Goal: Task Accomplishment & Management: Manage account settings

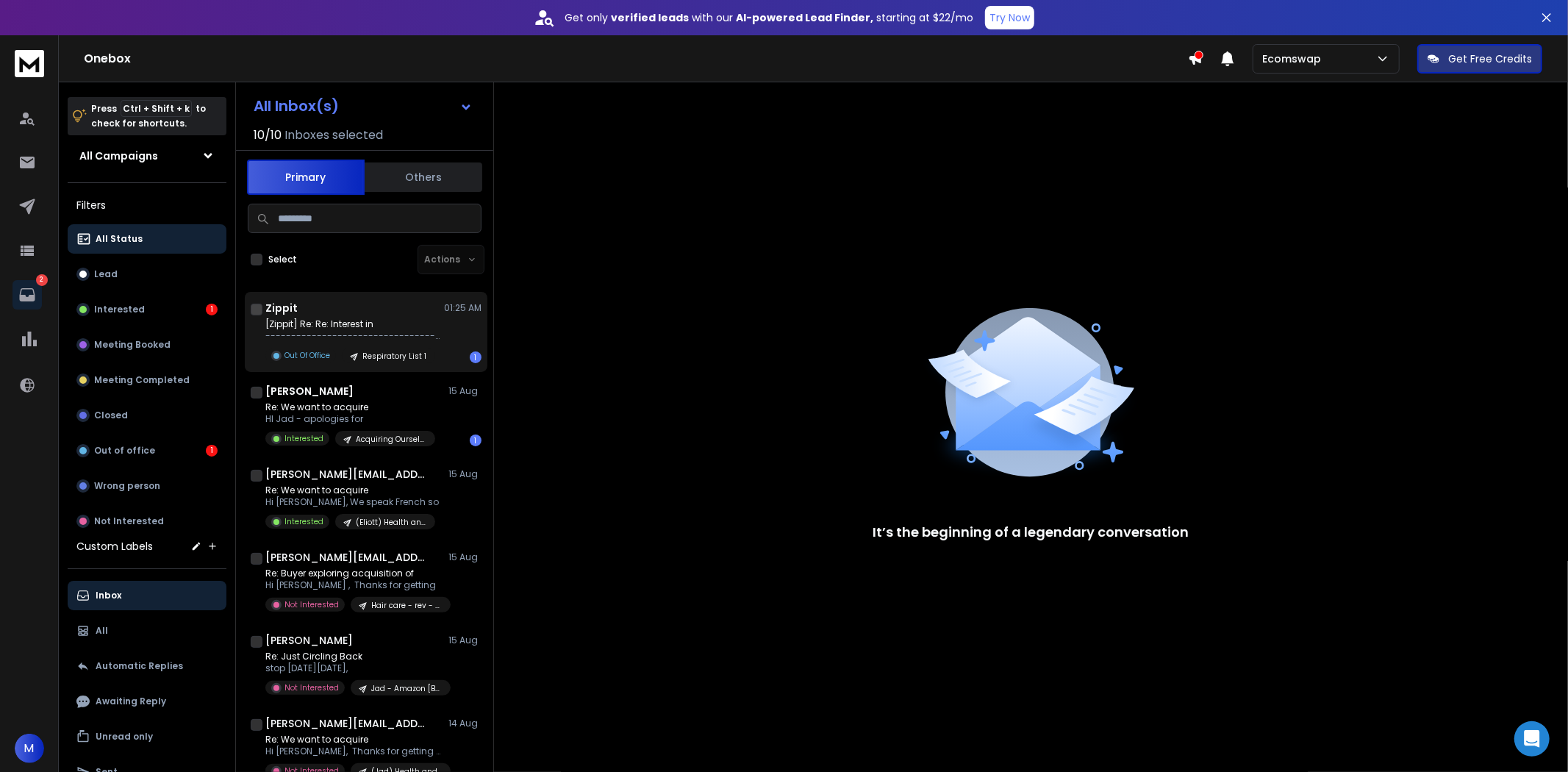
click at [313, 309] on div "Zippit 01:25 AM" at bounding box center [373, 308] width 216 height 14
click at [361, 341] on p "---------------------------------------------- Hey [PERSON_NAME], Thanks for" at bounding box center [353, 335] width 176 height 12
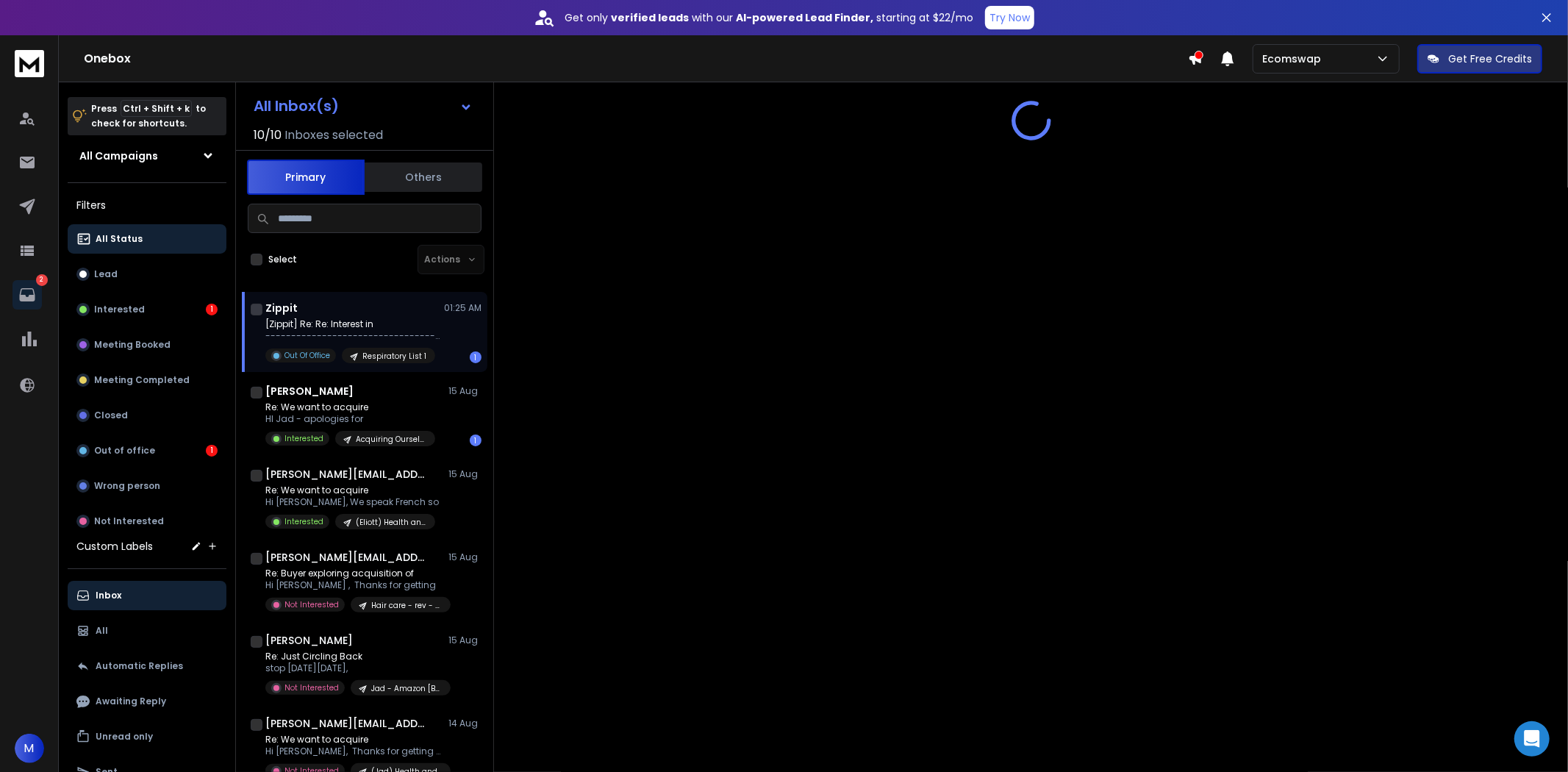
click at [352, 334] on p "---------------------------------------------- Hey [PERSON_NAME], Thanks for" at bounding box center [353, 335] width 176 height 12
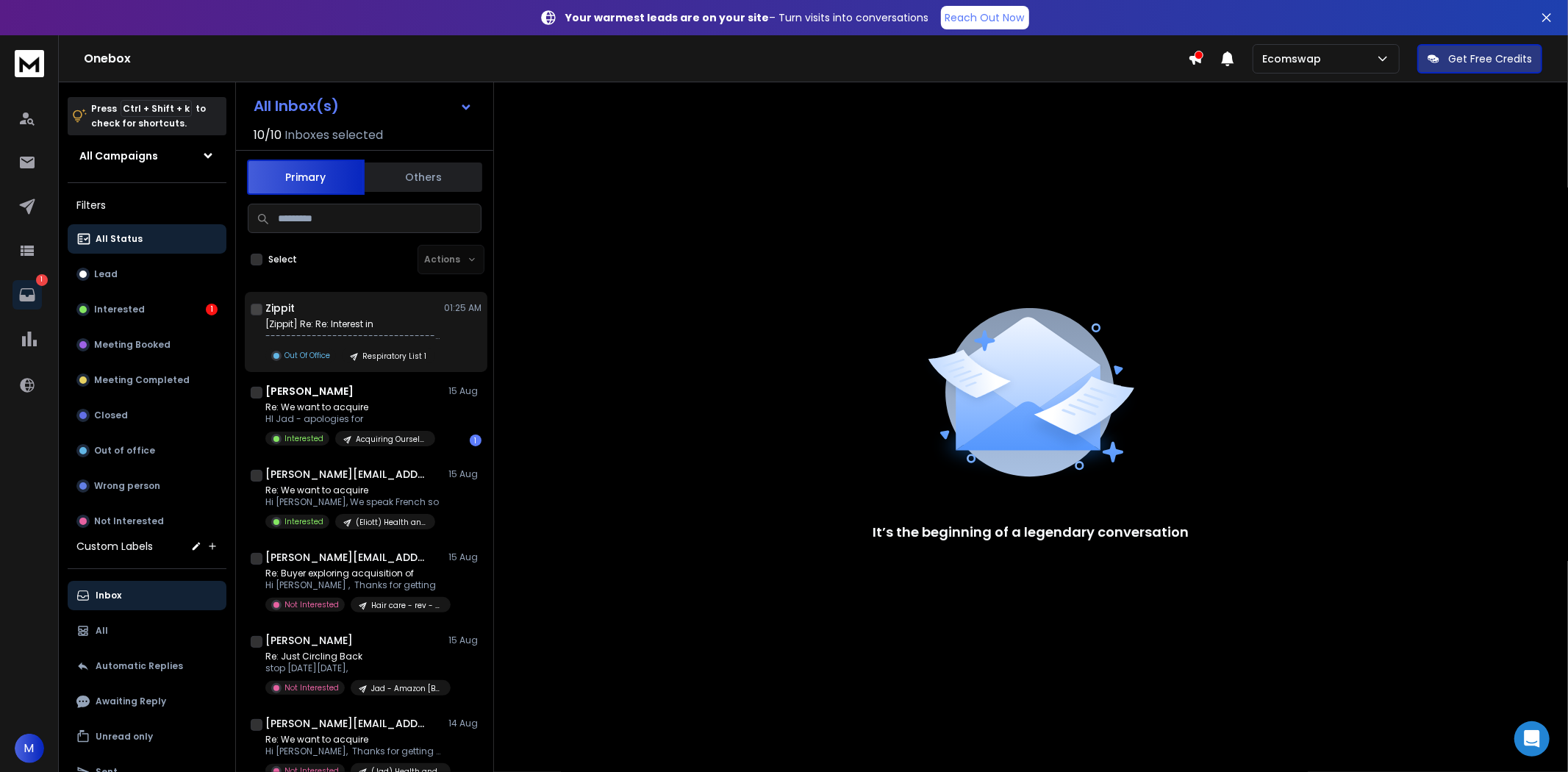
click at [312, 334] on p "---------------------------------------------- Hey [PERSON_NAME], Thanks for" at bounding box center [353, 335] width 176 height 12
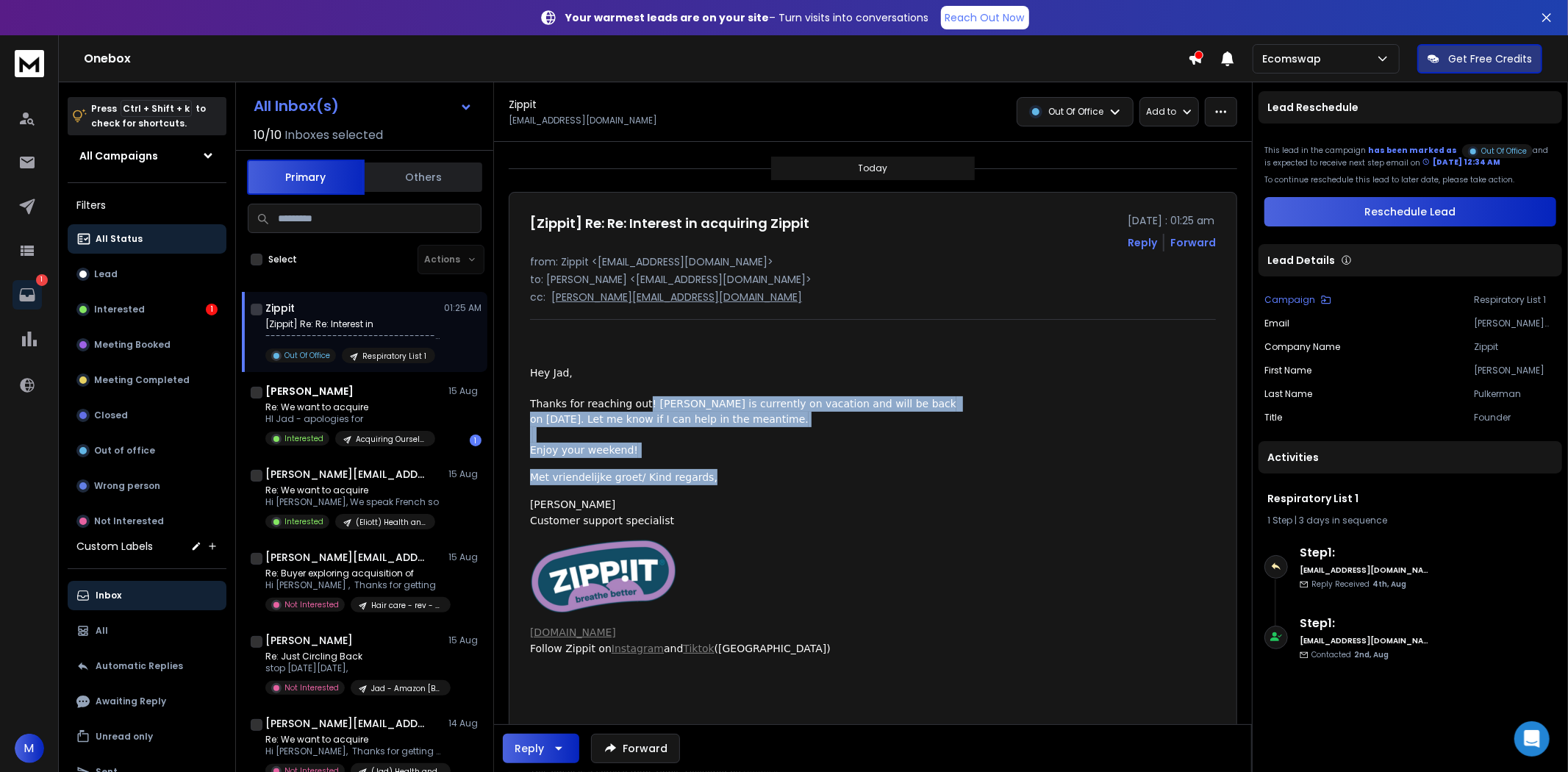
drag, startPoint x: 636, startPoint y: 403, endPoint x: 954, endPoint y: 480, distance: 327.2
click at [954, 480] on div "Hey [PERSON_NAME], Thanks for reaching out! [PERSON_NAME] is currently on vacat…" at bounding box center [744, 511] width 429 height 291
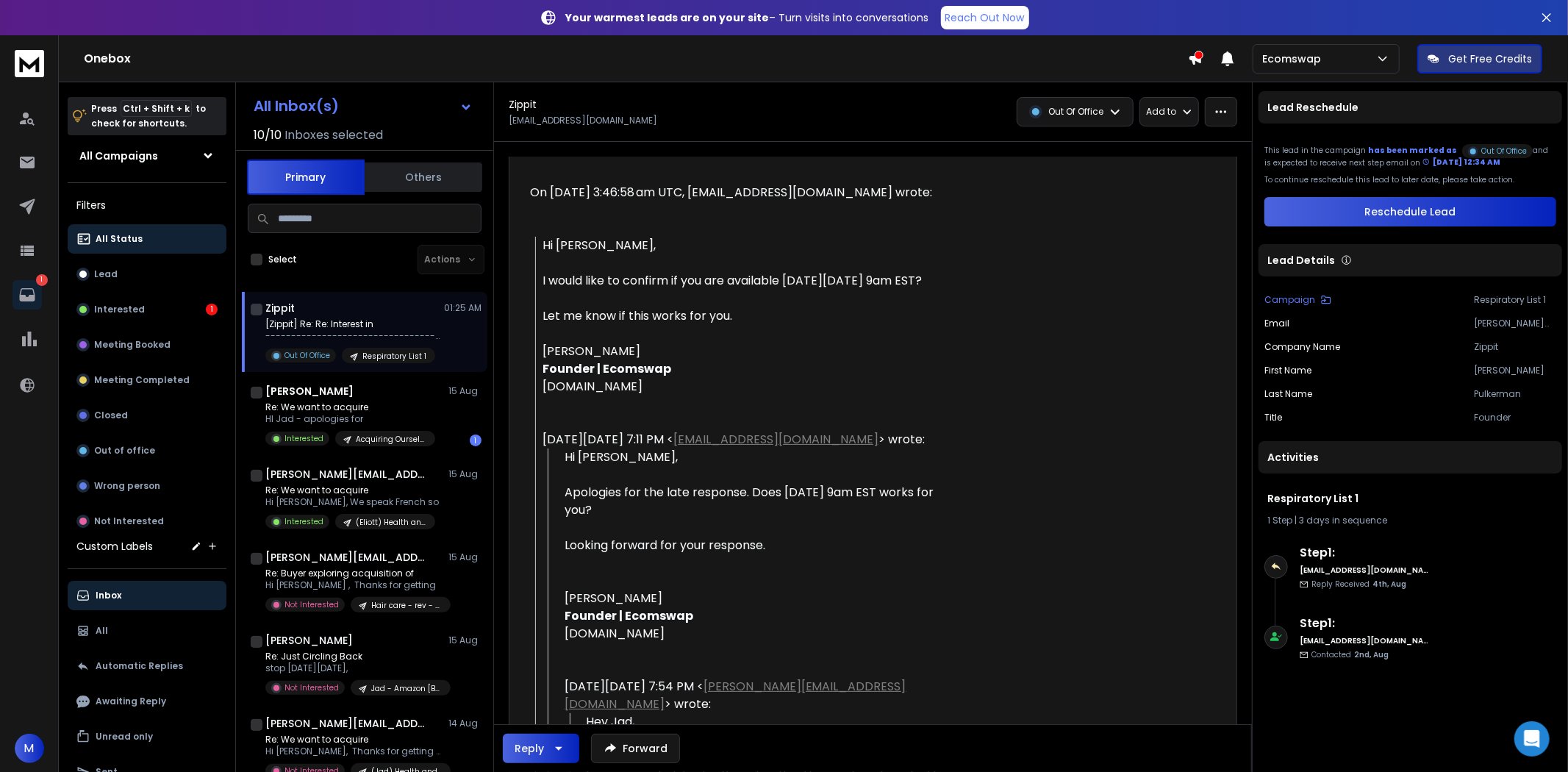
scroll to position [735, 0]
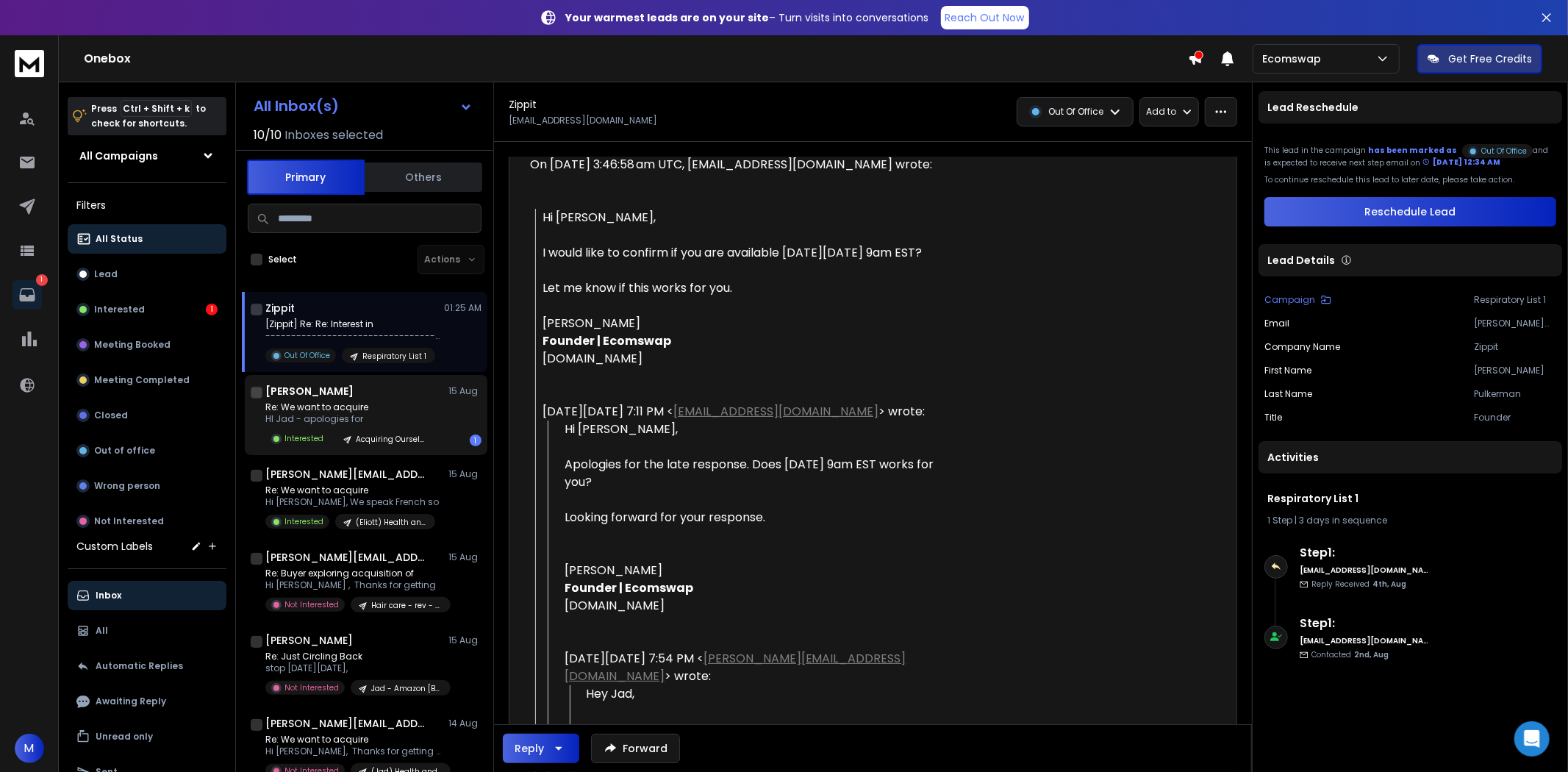
click at [354, 427] on div "Re: We want to acquire HI Jad - apologies for Interested Acquiring Ourselves li…" at bounding box center [351, 424] width 170 height 45
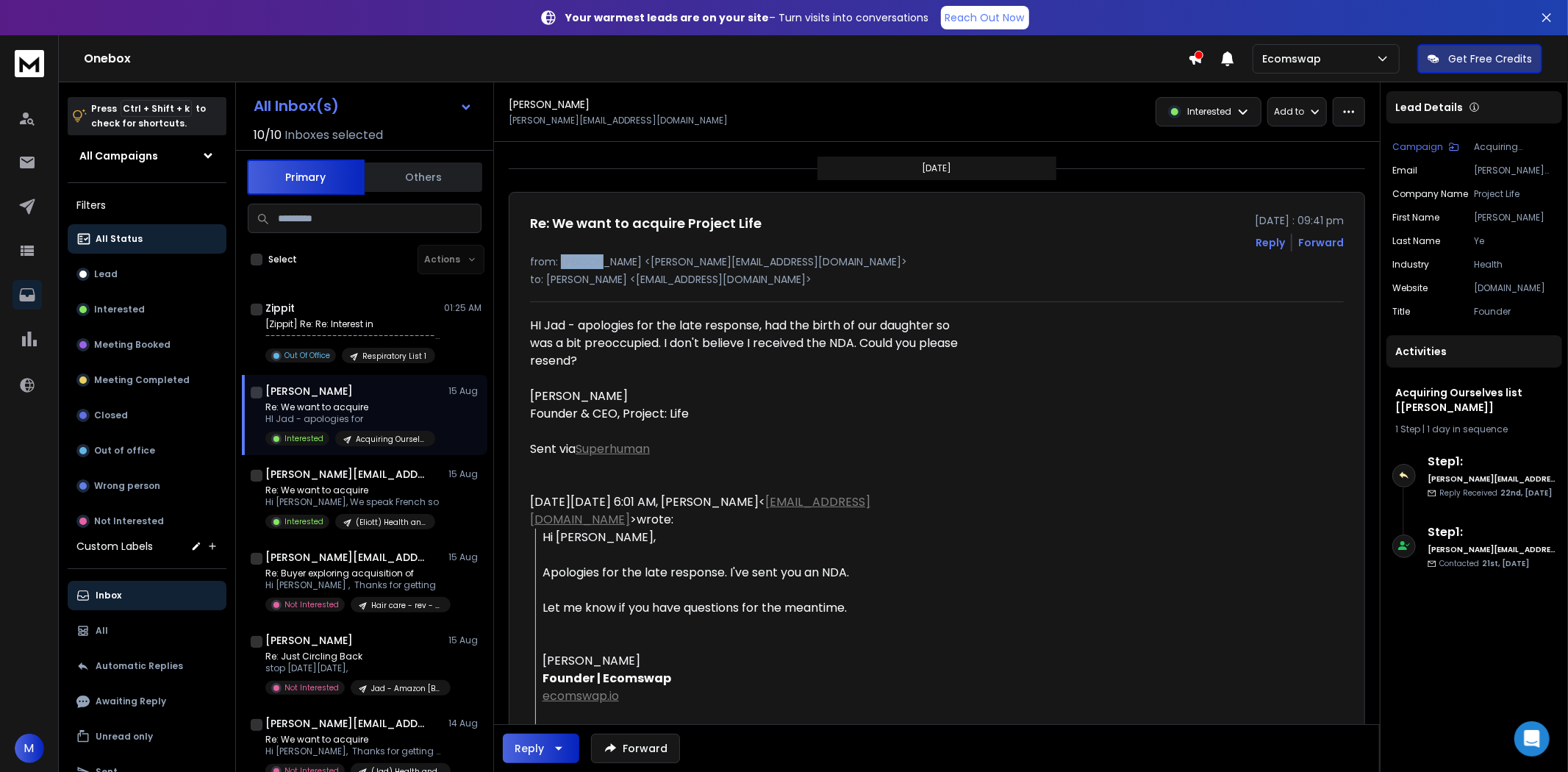
drag, startPoint x: 560, startPoint y: 260, endPoint x: 597, endPoint y: 259, distance: 37.0
click at [597, 259] on p "from: [PERSON_NAME] <[PERSON_NAME][EMAIL_ADDRESS][DOMAIN_NAME]>" at bounding box center [936, 261] width 813 height 14
copy p "[PERSON_NAME]"
click at [839, 573] on font "Apologies for the late response. I've sent you an NDA." at bounding box center [695, 572] width 306 height 17
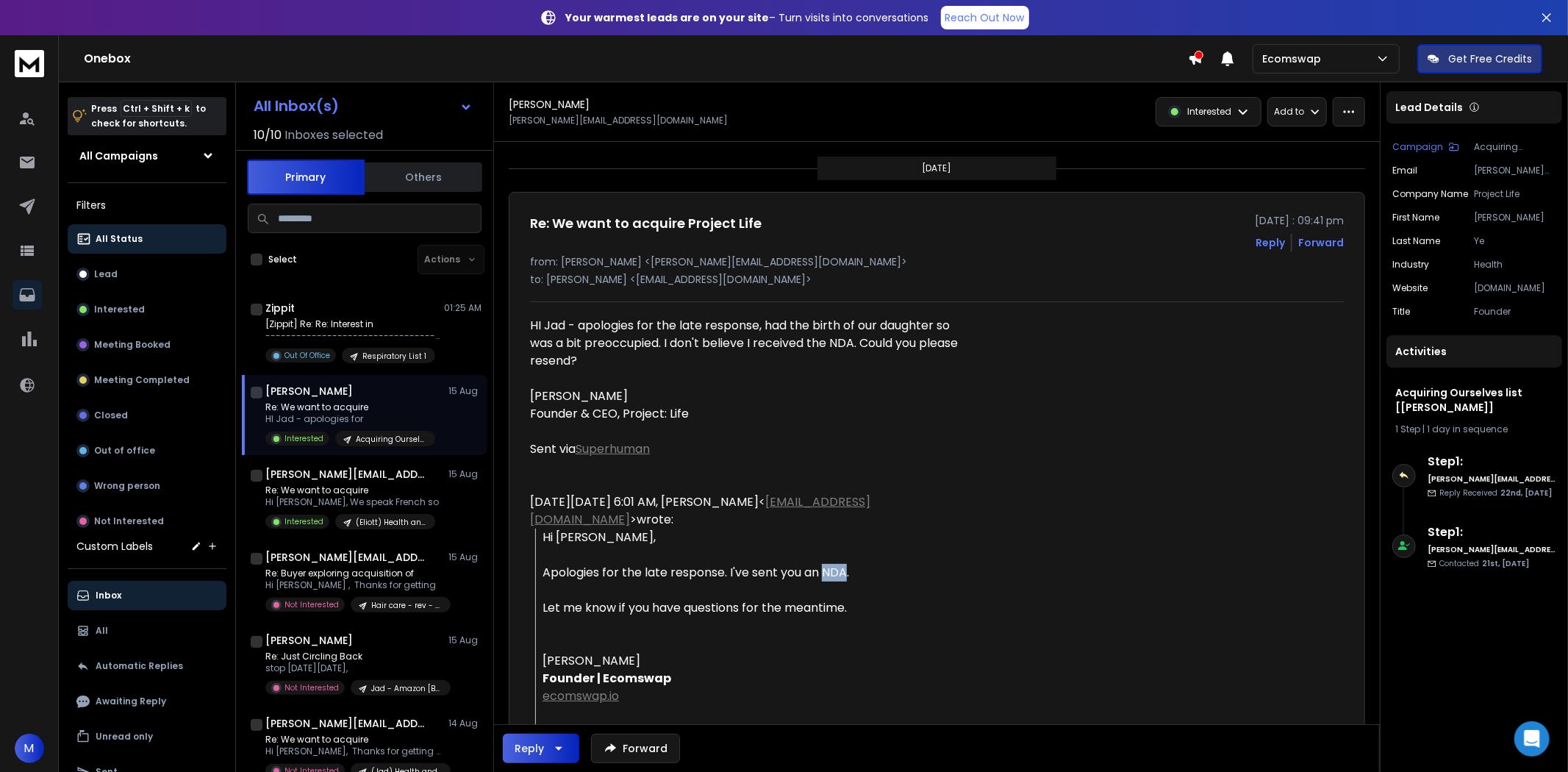
copy font "NDA"
drag, startPoint x: 605, startPoint y: 259, endPoint x: 737, endPoint y: 258, distance: 132.0
click at [737, 258] on p "from: [PERSON_NAME] <[PERSON_NAME][EMAIL_ADDRESS][DOMAIN_NAME]>" at bounding box center [936, 261] width 813 height 14
copy p "[PERSON_NAME][EMAIL_ADDRESS][DOMAIN_NAME]"
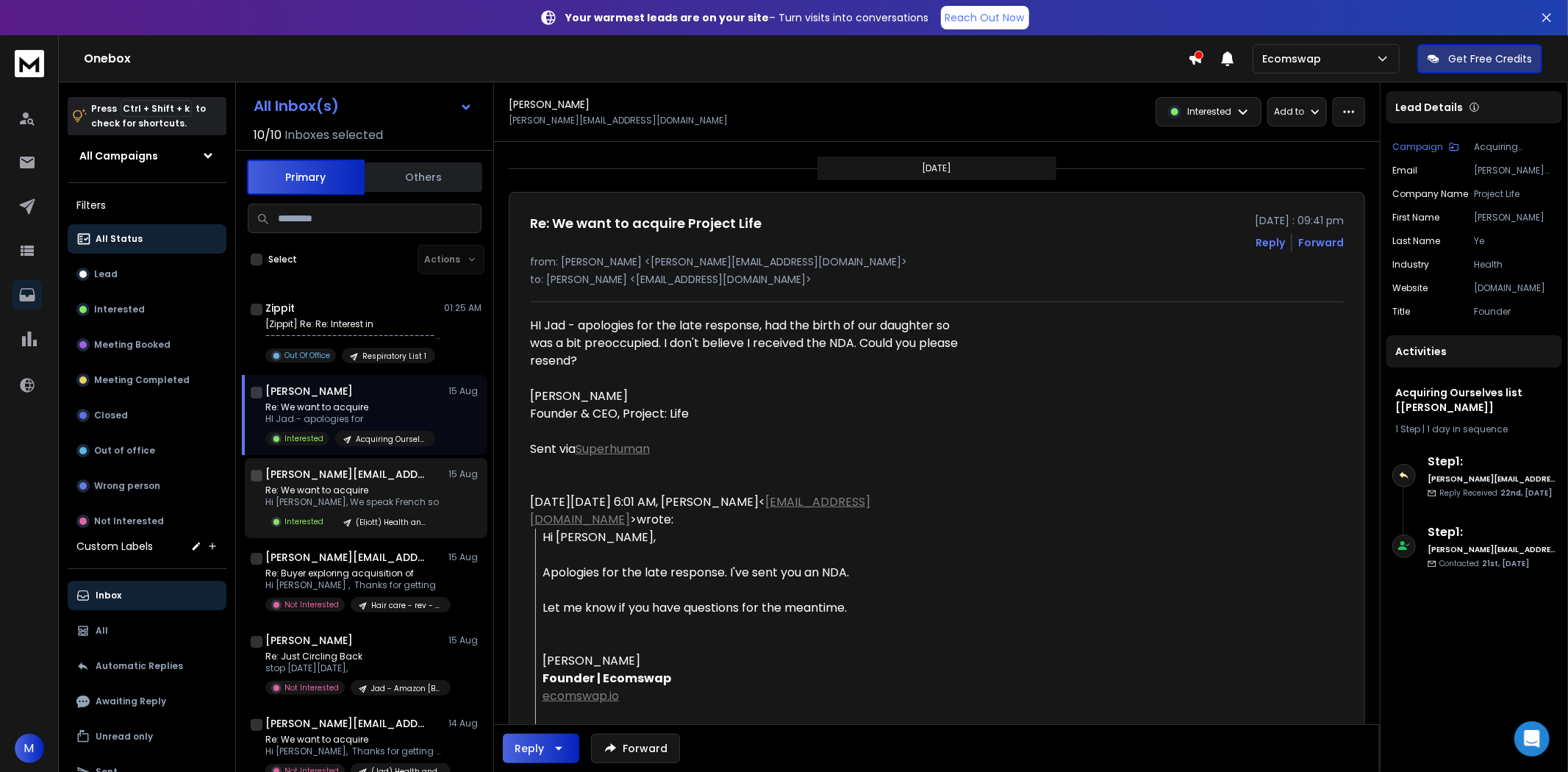
click at [400, 517] on p "(Eliott) Health and wellness brands Europe - 50k - 1m/month (Storeleads) p2" at bounding box center [391, 523] width 70 height 11
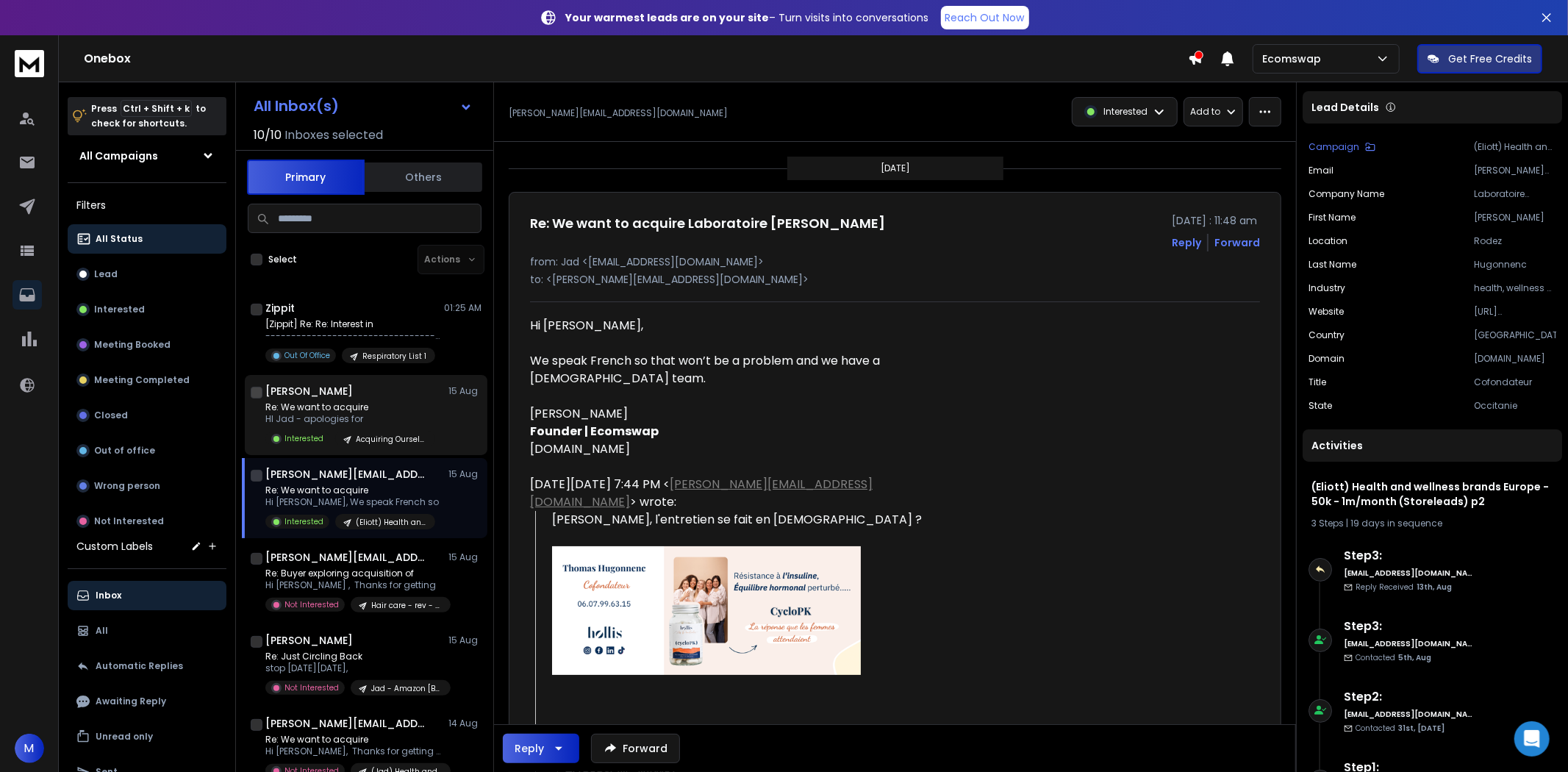
click at [356, 423] on p "HI Jad - apologies for" at bounding box center [351, 419] width 170 height 12
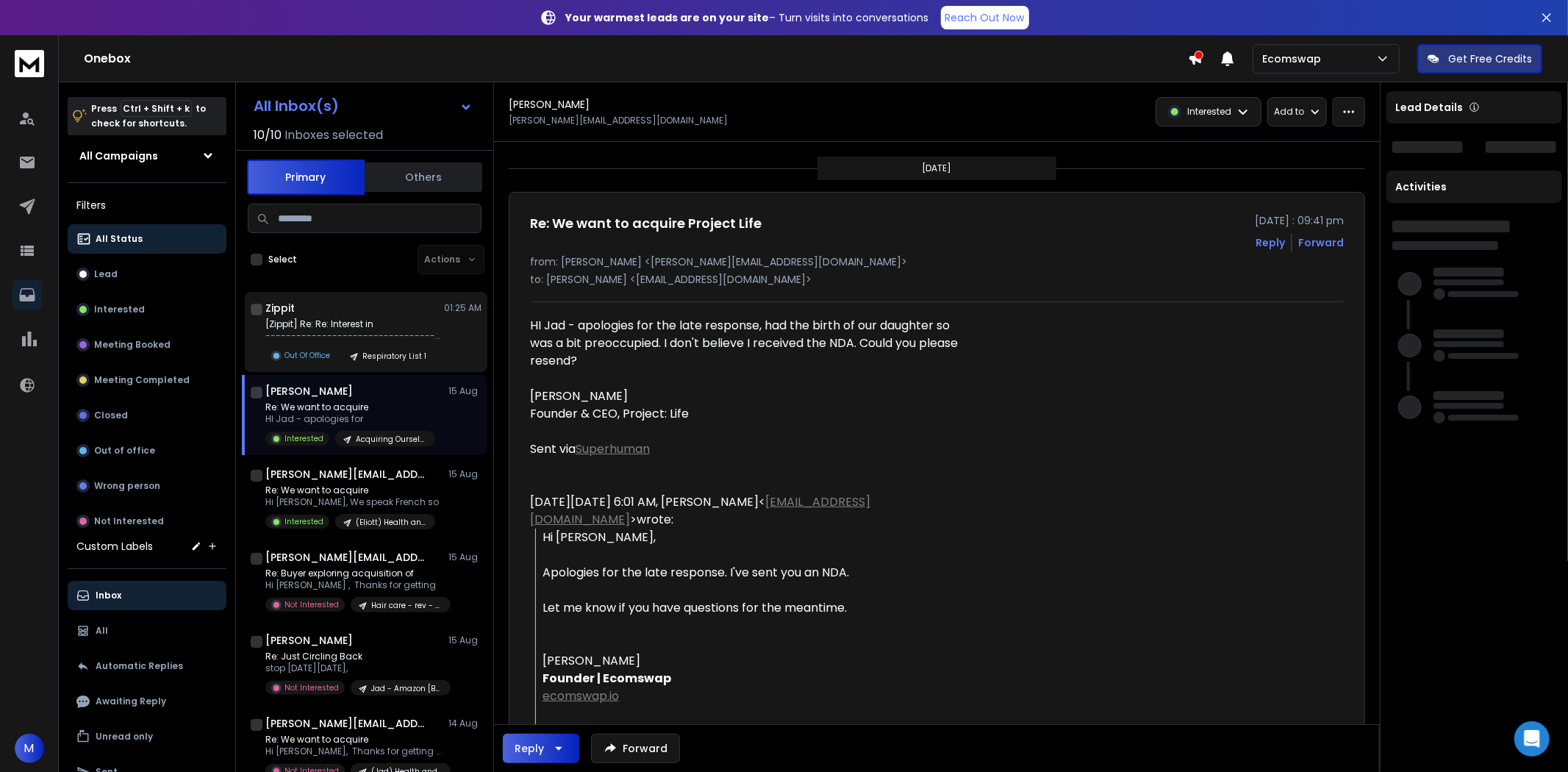
click at [369, 328] on p "[Zippit] Re: Re: Interest in" at bounding box center [353, 324] width 176 height 12
